Goal: Find specific page/section: Find specific page/section

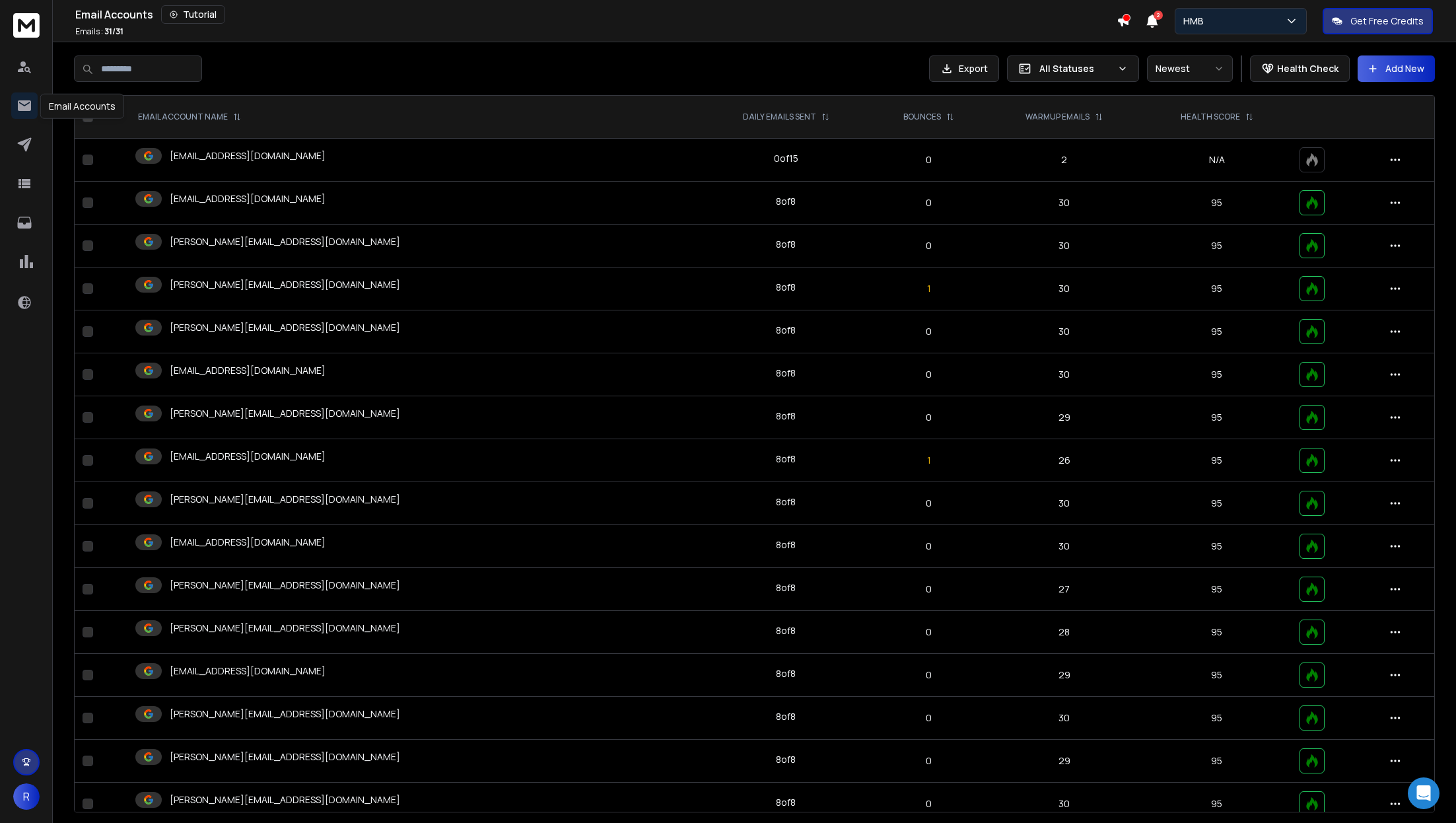
click at [1081, 19] on div "HMB" at bounding box center [1240, 20] width 115 height 13
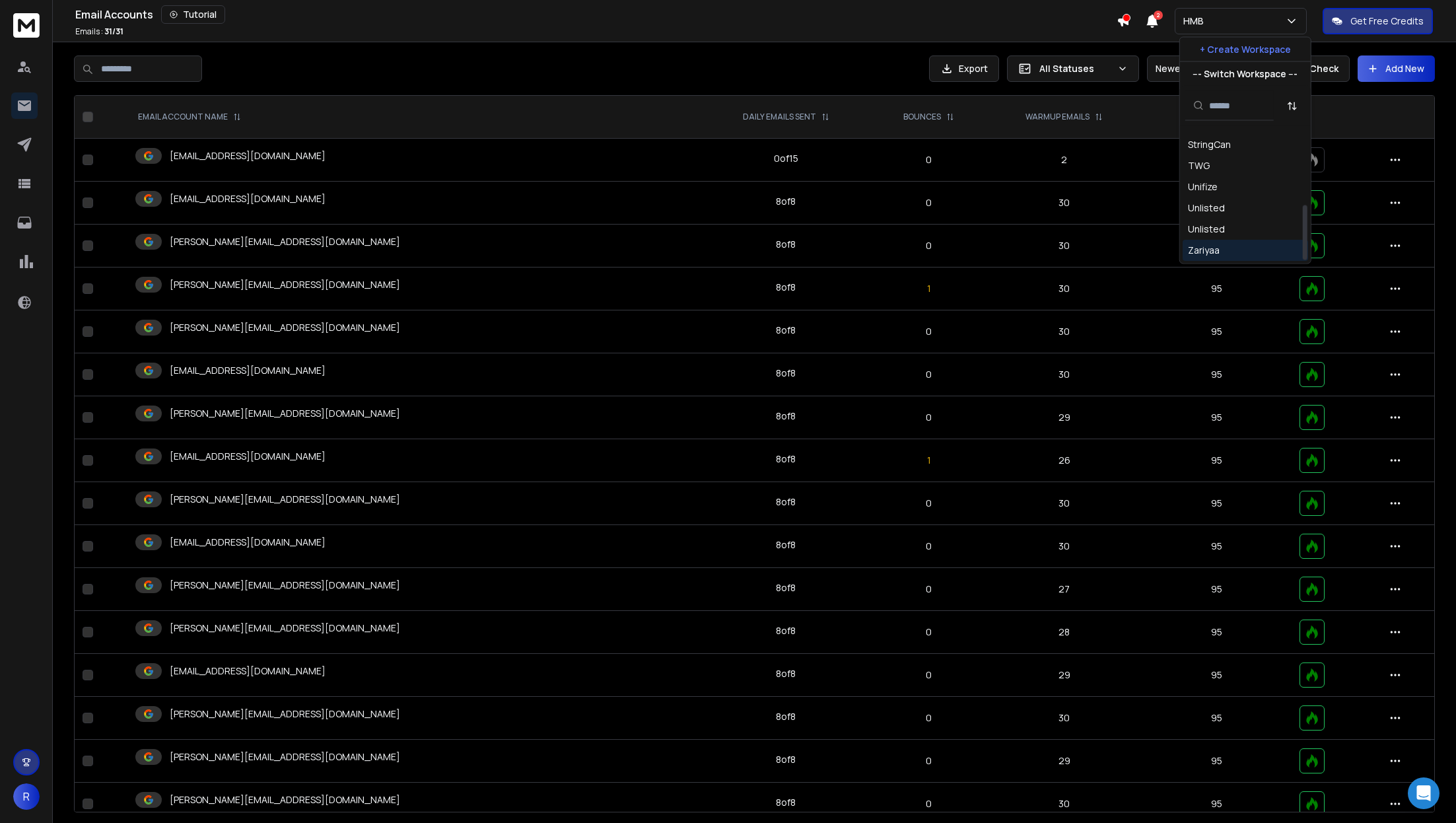
scroll to position [173, 0]
click at [1081, 156] on div "StringCan" at bounding box center [1209, 156] width 43 height 13
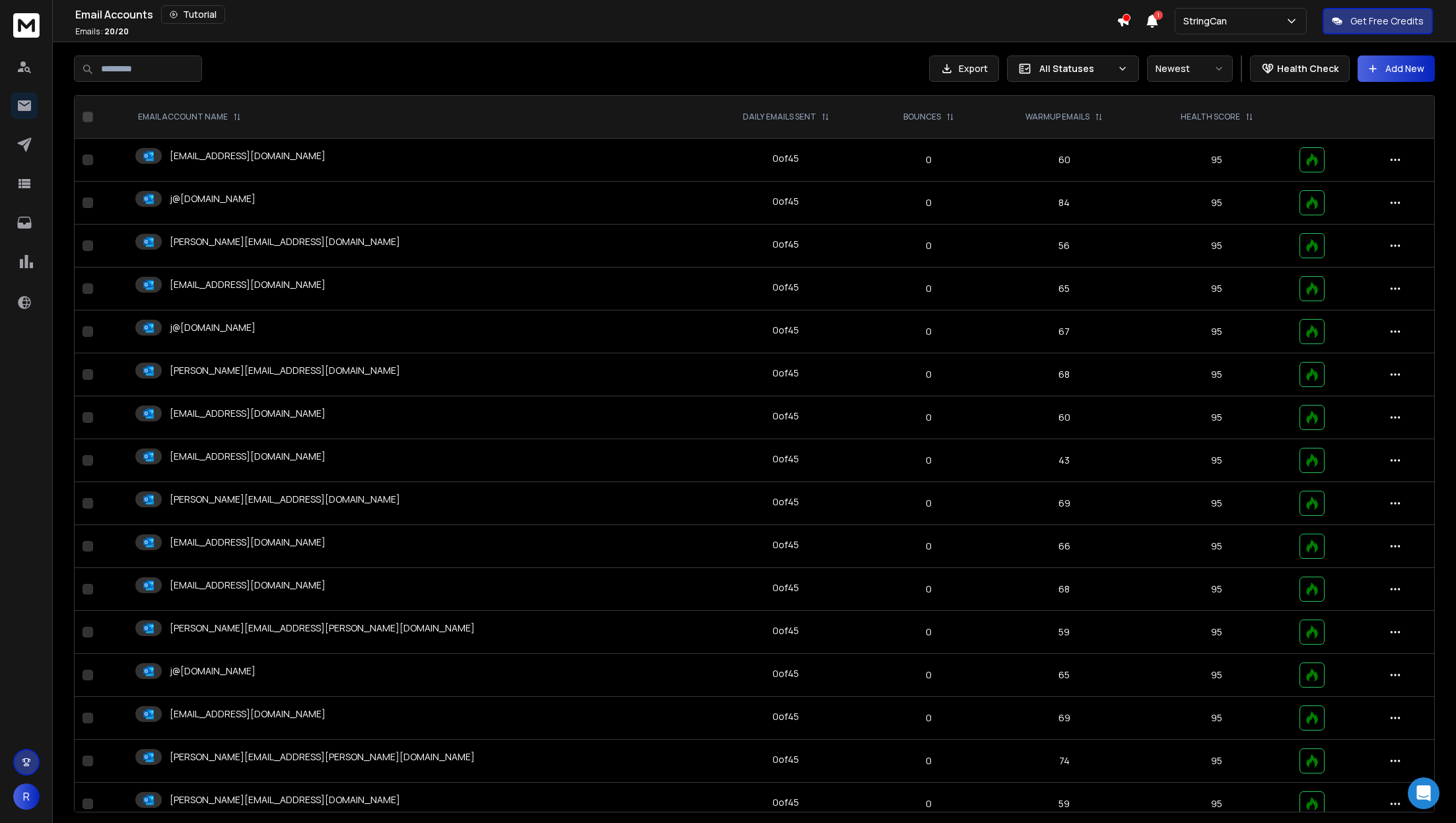
scroll to position [191, 0]
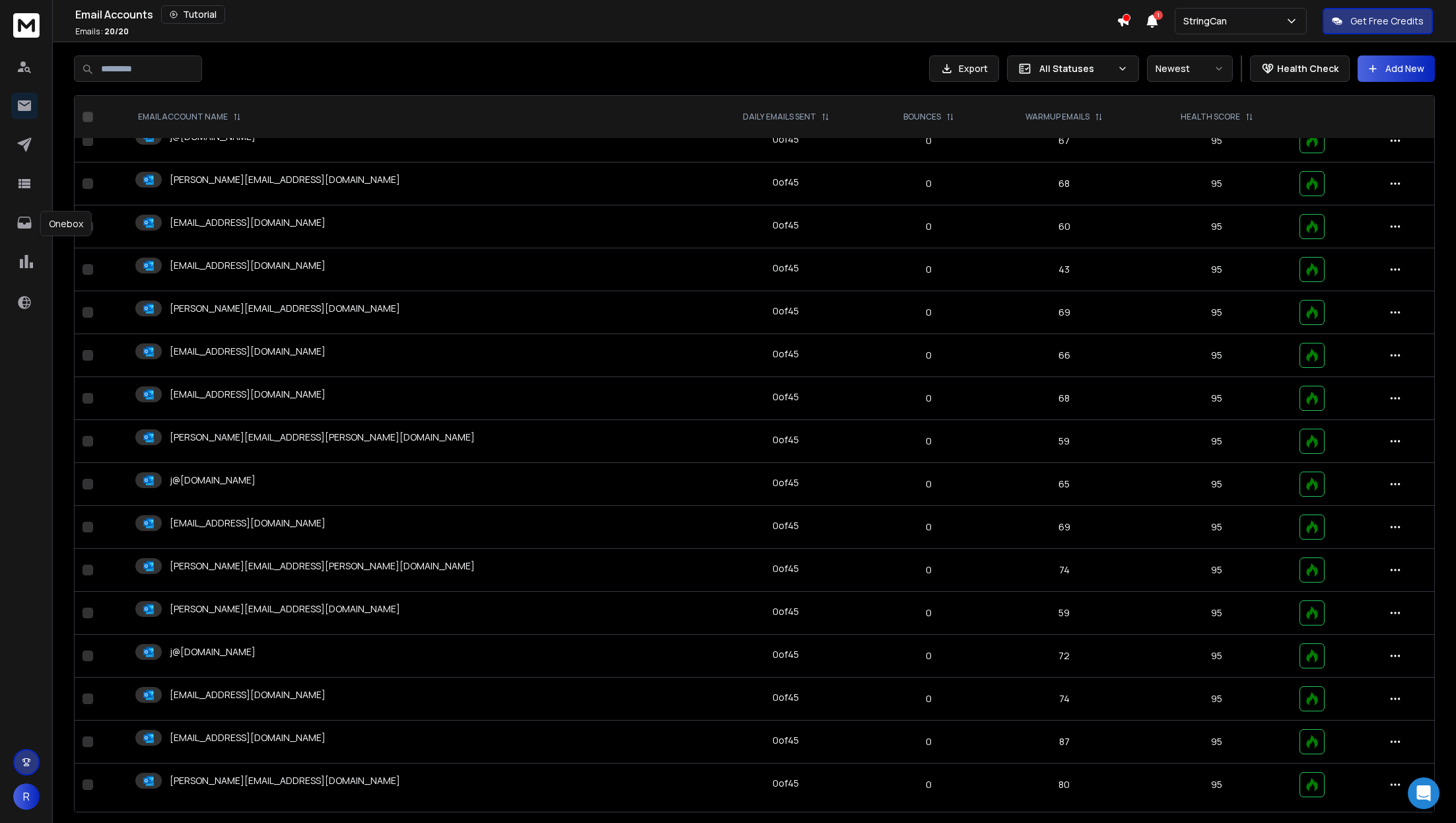
click at [21, 241] on div at bounding box center [27, 187] width 30 height 267
click at [21, 232] on link at bounding box center [25, 223] width 27 height 27
